Goal: Task Accomplishment & Management: Manage account settings

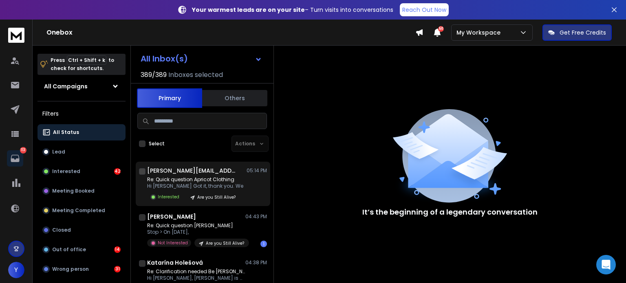
click at [209, 182] on p "Re: Quick question Apricot Clothing" at bounding box center [195, 179] width 96 height 7
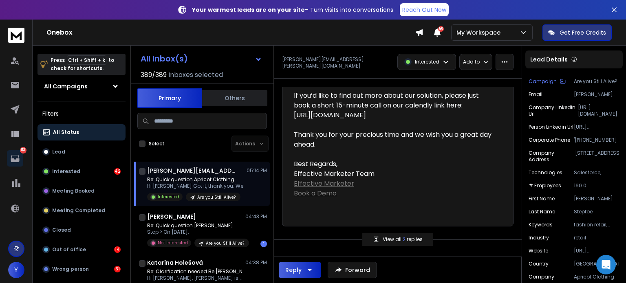
scroll to position [391, 0]
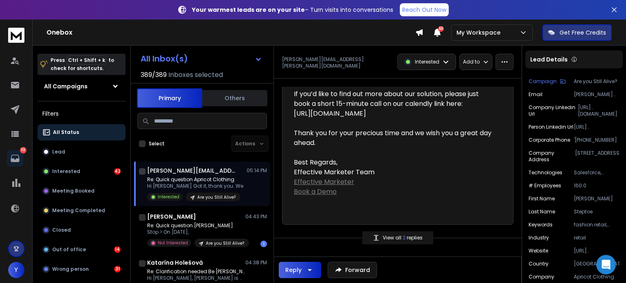
click at [409, 231] on div "View all 2 replies" at bounding box center [397, 237] width 70 height 13
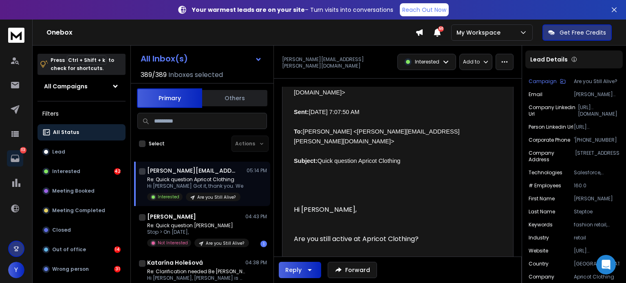
scroll to position [839, 0]
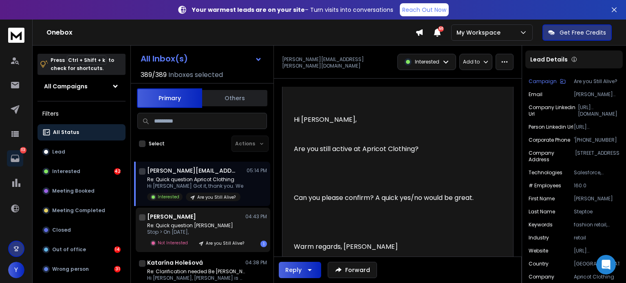
click at [191, 228] on p "Re: Quick question [PERSON_NAME]" at bounding box center [196, 225] width 98 height 7
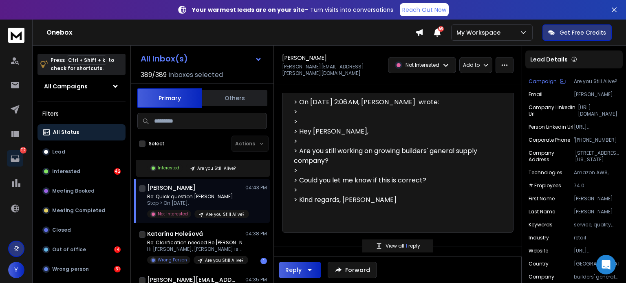
scroll to position [41, 0]
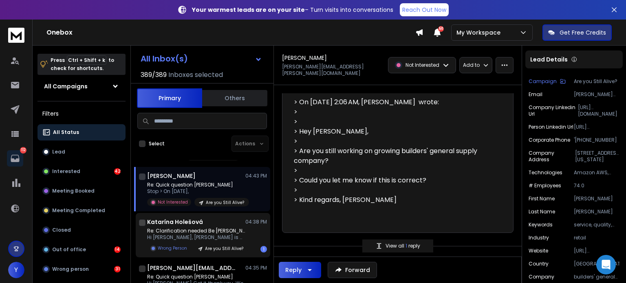
click at [220, 231] on p "Re: Clarification needed Be [PERSON_NAME]" at bounding box center [196, 231] width 98 height 7
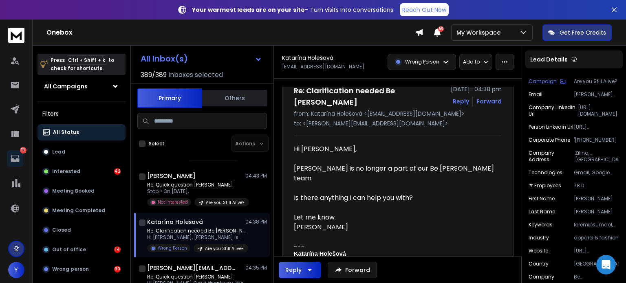
scroll to position [0, 0]
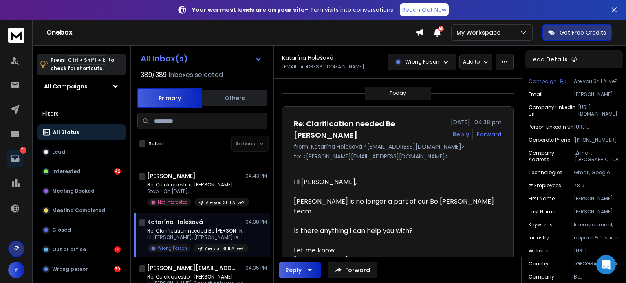
click at [425, 62] on p "Wrong Person" at bounding box center [422, 62] width 34 height 7
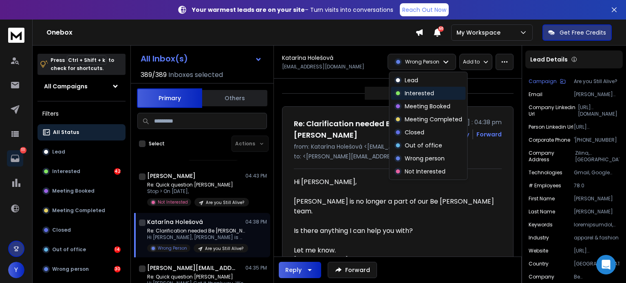
click at [428, 93] on p "Interested" at bounding box center [418, 93] width 29 height 8
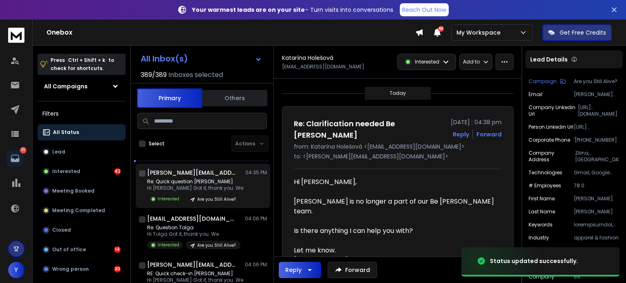
scroll to position [122, 0]
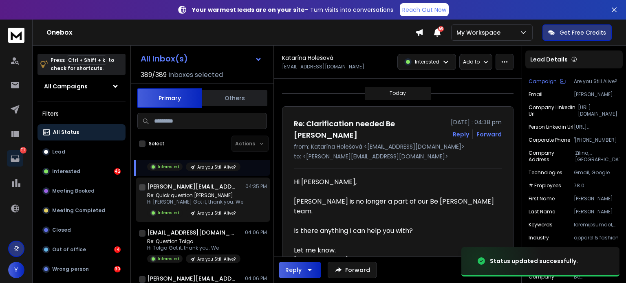
click at [222, 209] on div "Are you Still Alive?" at bounding box center [213, 213] width 55 height 9
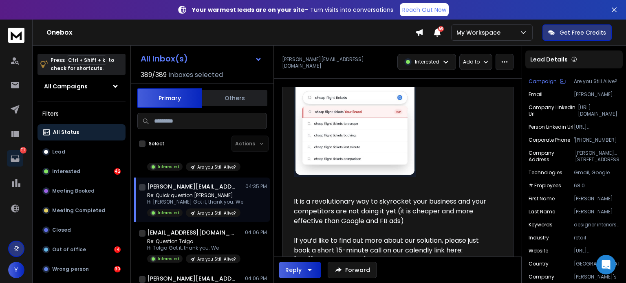
scroll to position [389, 0]
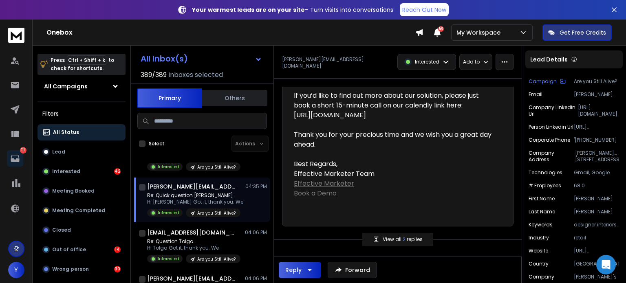
click at [402, 236] on span "2" at bounding box center [404, 239] width 4 height 7
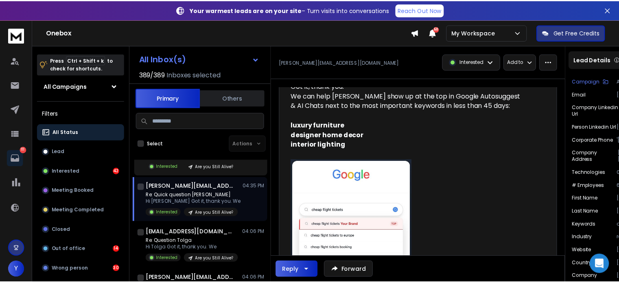
scroll to position [23, 0]
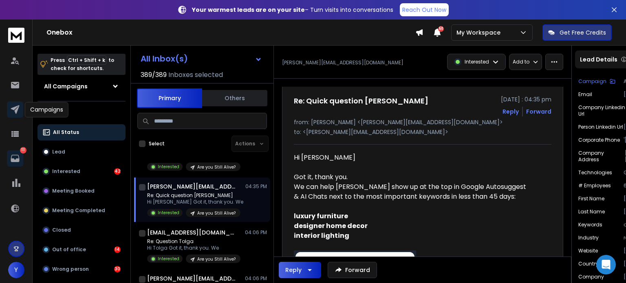
click at [19, 107] on icon at bounding box center [15, 110] width 10 height 10
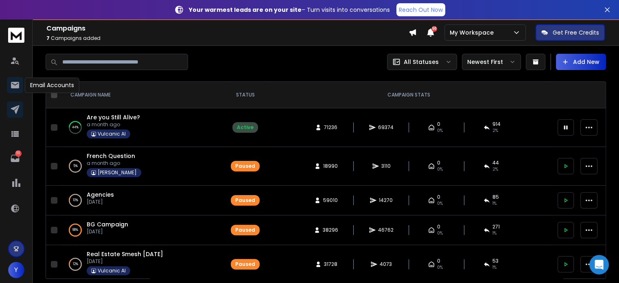
click at [18, 83] on icon at bounding box center [15, 85] width 8 height 7
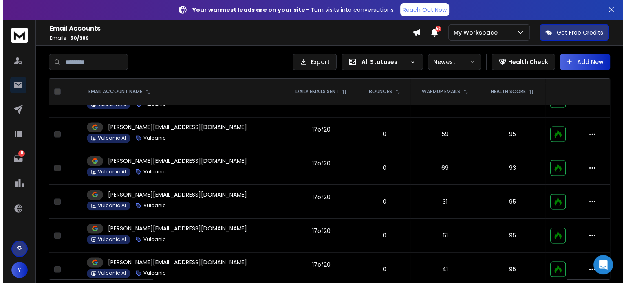
scroll to position [1140, 0]
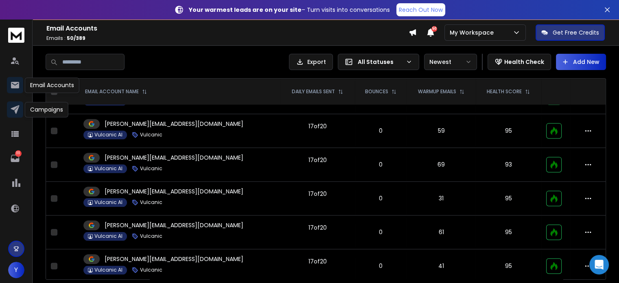
click at [13, 105] on icon at bounding box center [15, 110] width 10 height 10
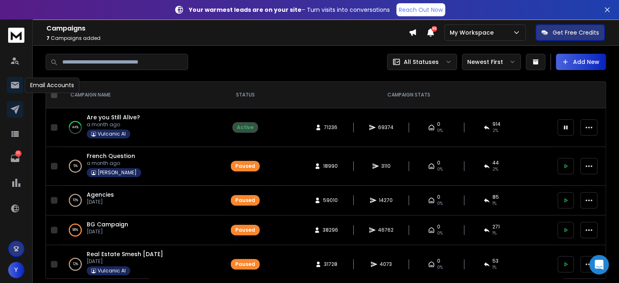
click at [15, 88] on icon at bounding box center [15, 85] width 8 height 7
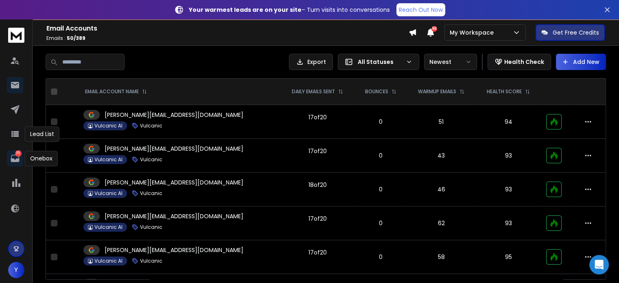
click at [20, 152] on p "111" at bounding box center [18, 153] width 7 height 7
